Goal: Navigation & Orientation: Find specific page/section

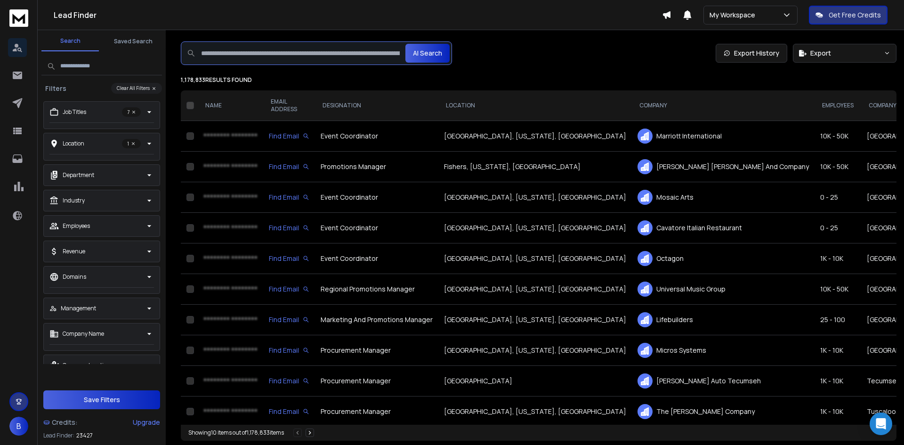
click at [571, 50] on div "AI Search Export History Export" at bounding box center [539, 53] width 716 height 24
click at [14, 157] on icon at bounding box center [17, 158] width 11 height 11
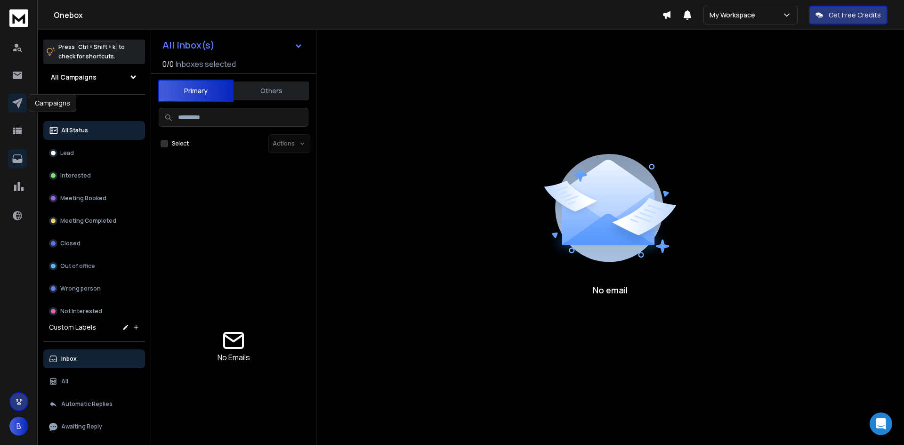
click at [20, 104] on icon at bounding box center [17, 103] width 10 height 10
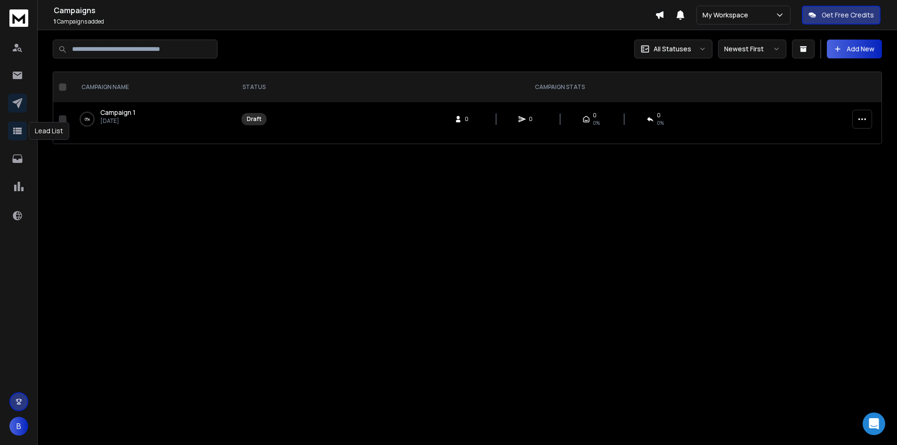
click at [16, 129] on icon at bounding box center [17, 131] width 8 height 7
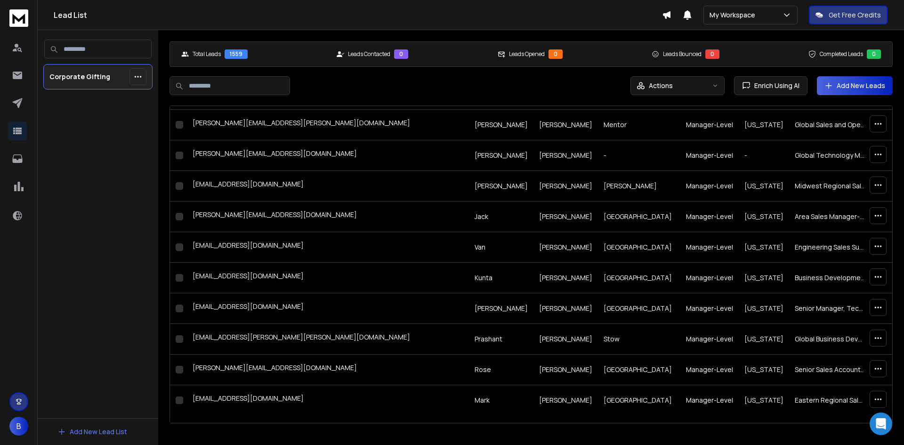
scroll to position [1258, 0]
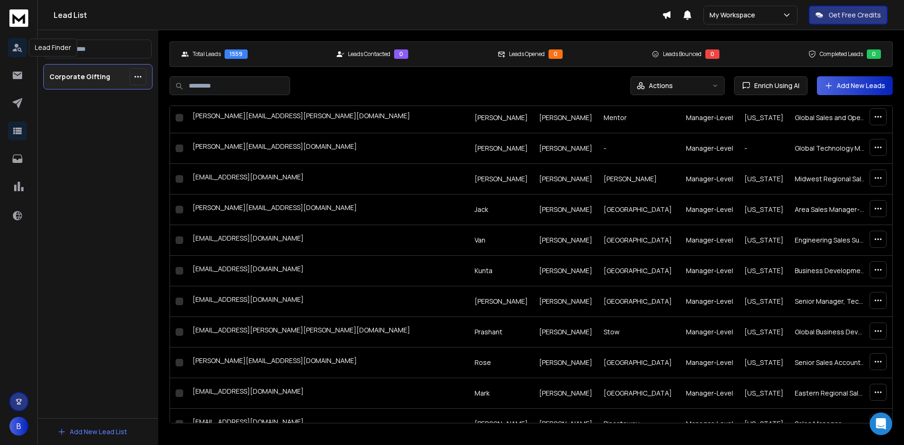
click at [22, 49] on icon at bounding box center [17, 47] width 11 height 11
